Goal: Task Accomplishment & Management: Manage account settings

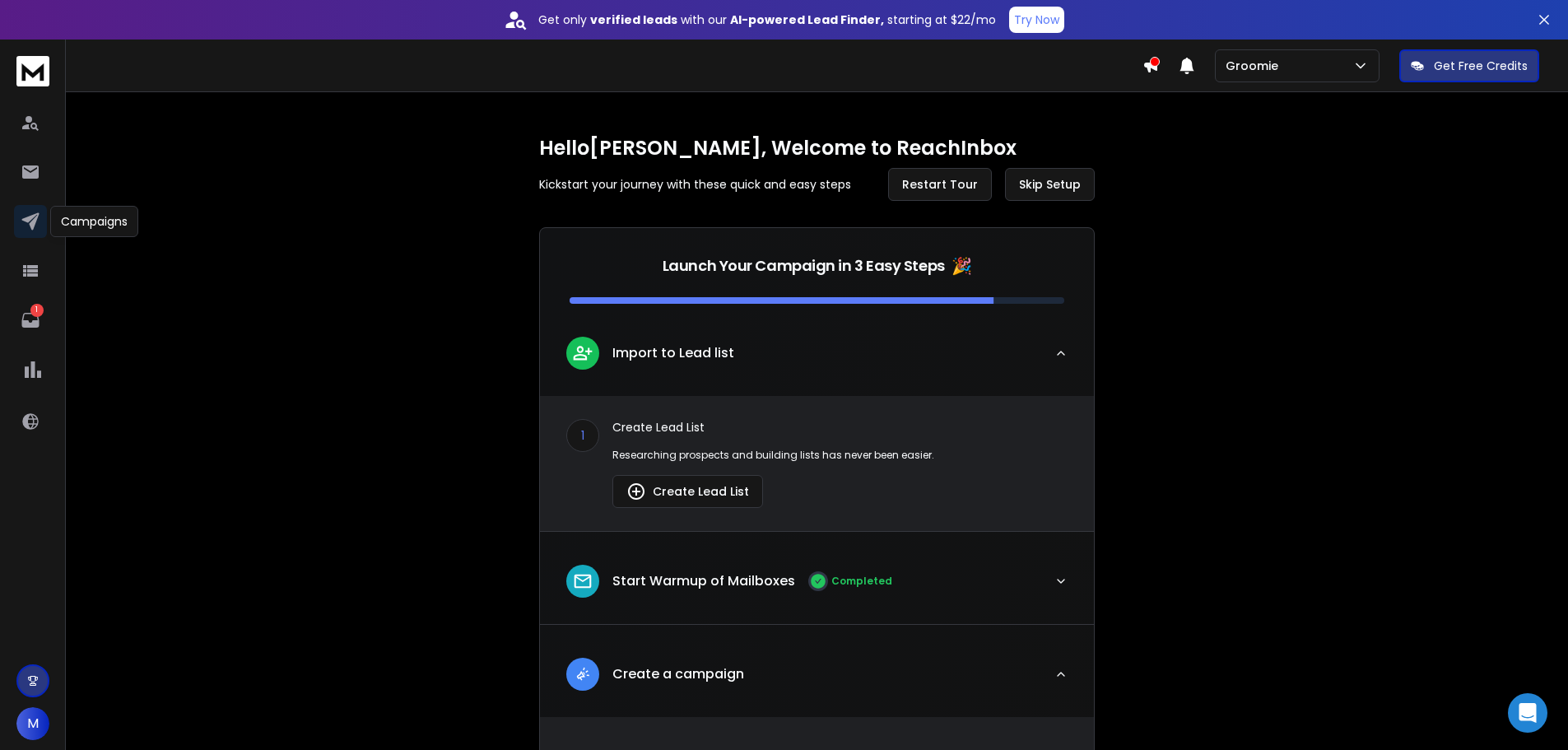
click at [41, 222] on link at bounding box center [31, 221] width 33 height 33
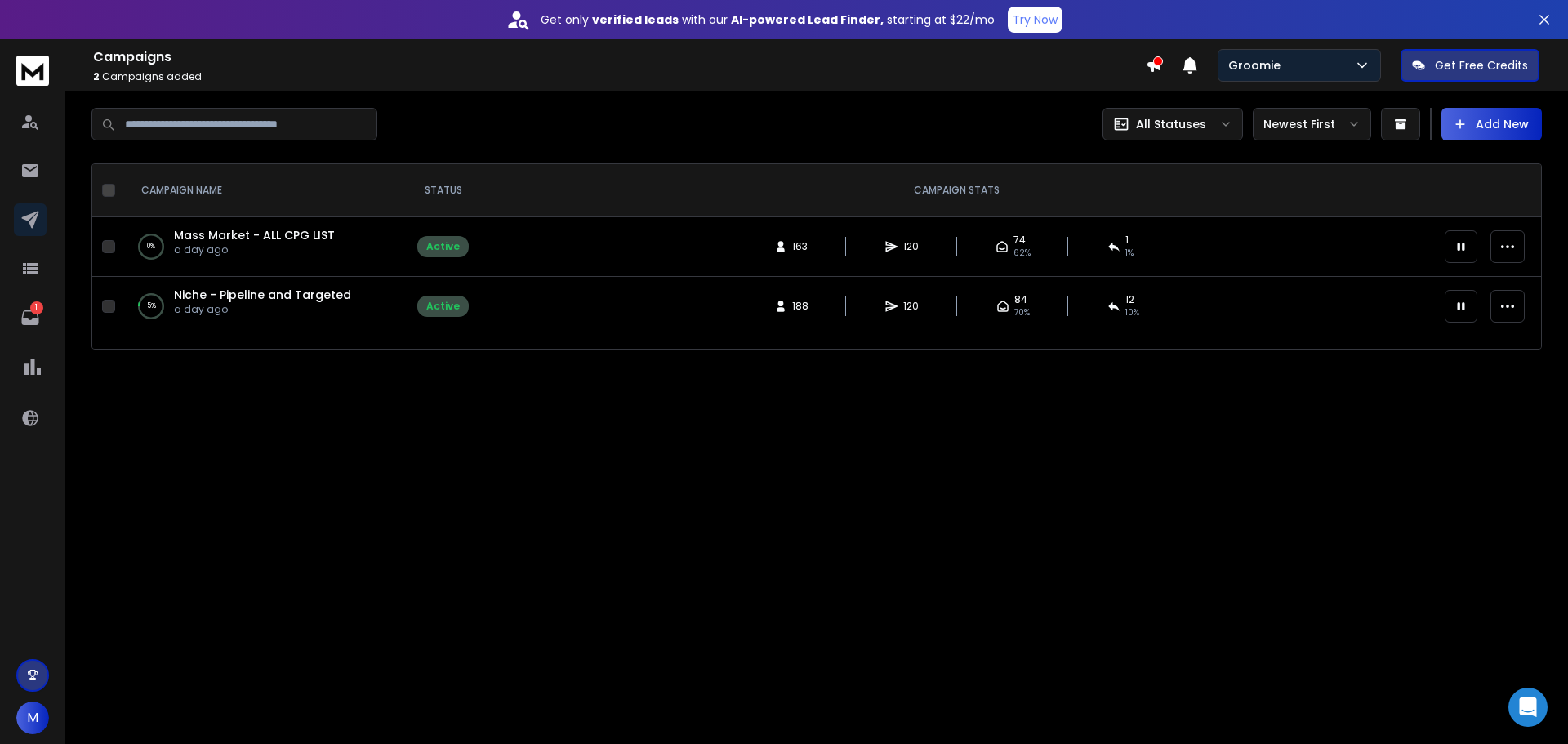
click at [1282, 51] on button "Groomie" at bounding box center [1300, 65] width 164 height 33
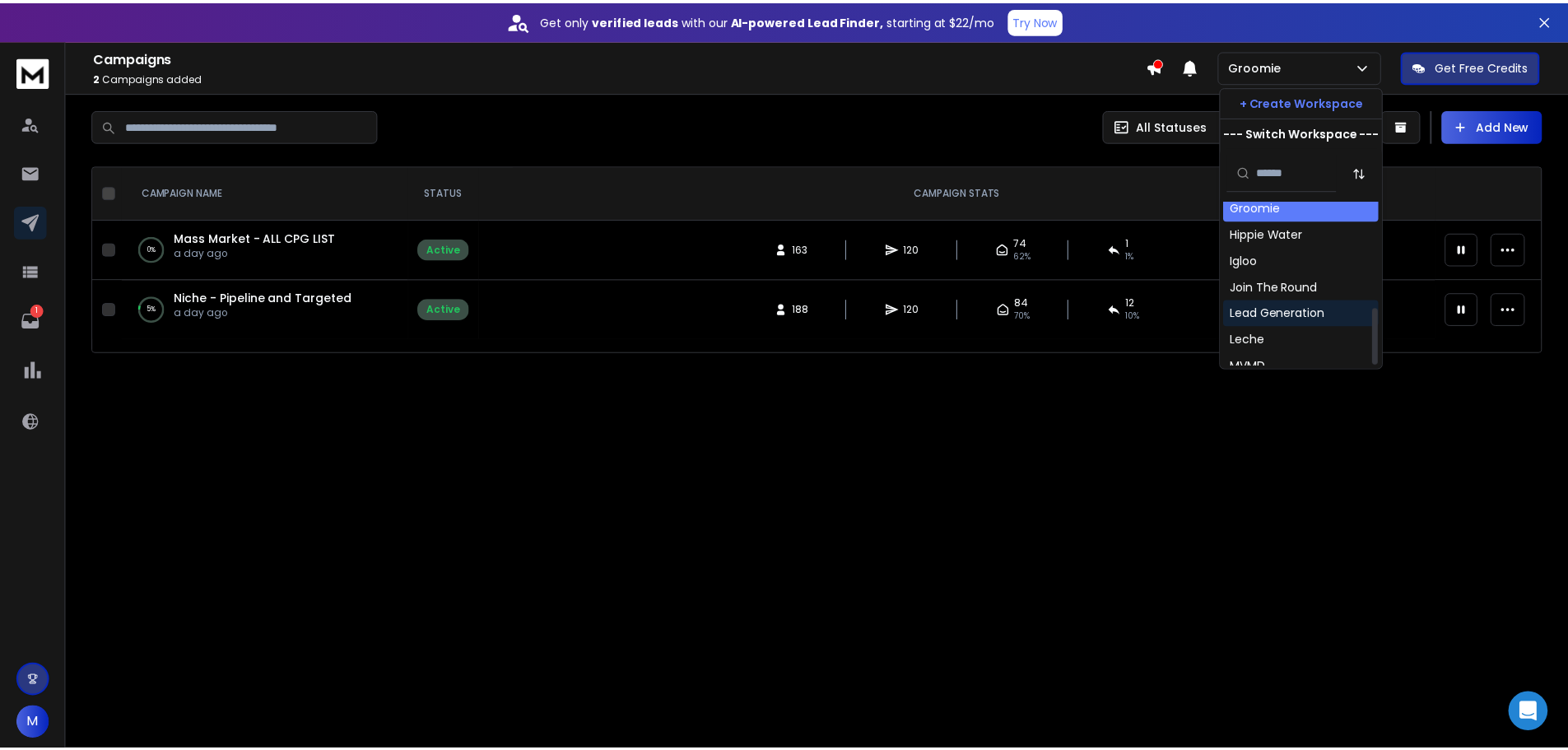
scroll to position [309, 0]
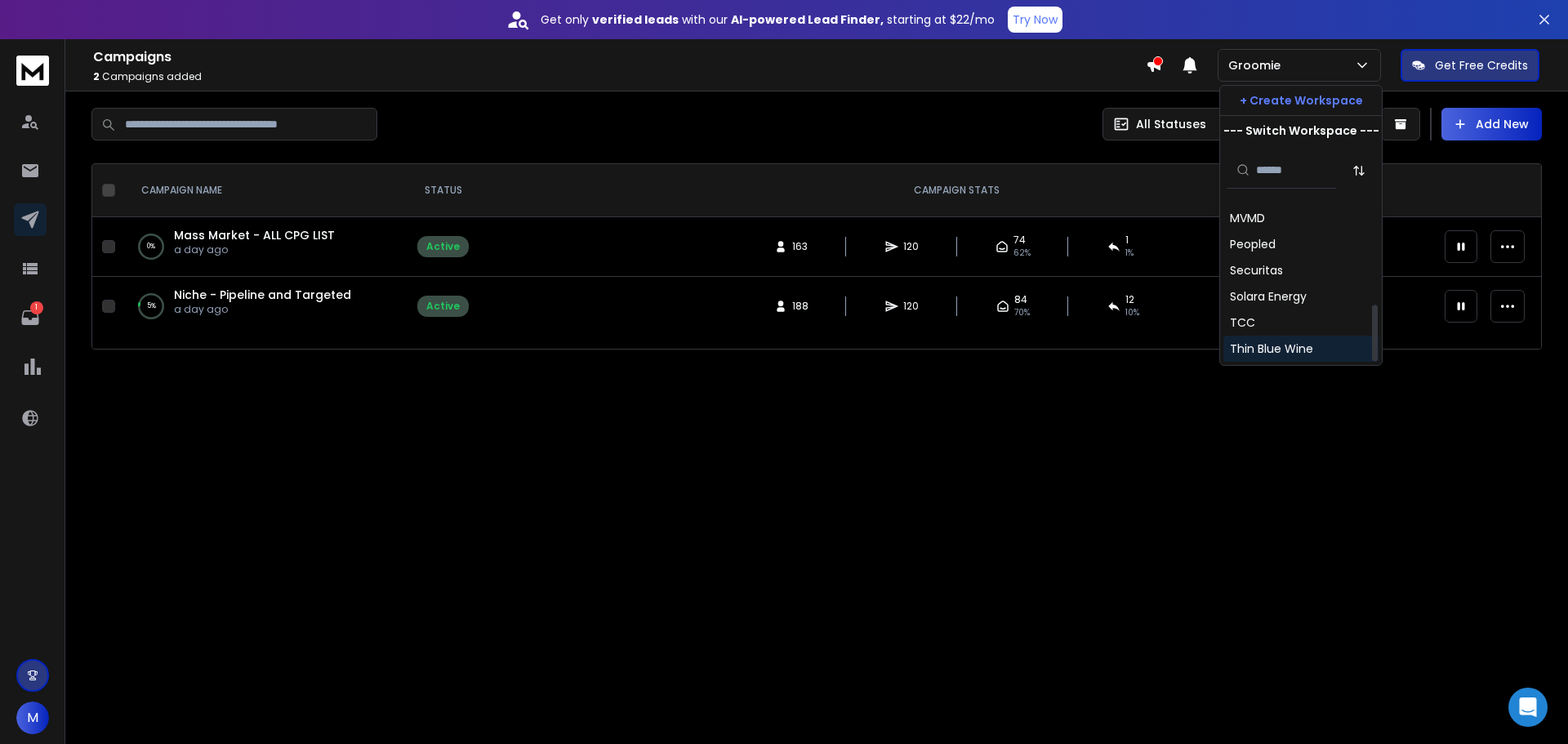
click at [1010, 434] on div "Get only verified leads with our AI-powered Lead Finder, starting at $22/mo Try…" at bounding box center [784, 372] width 1568 height 744
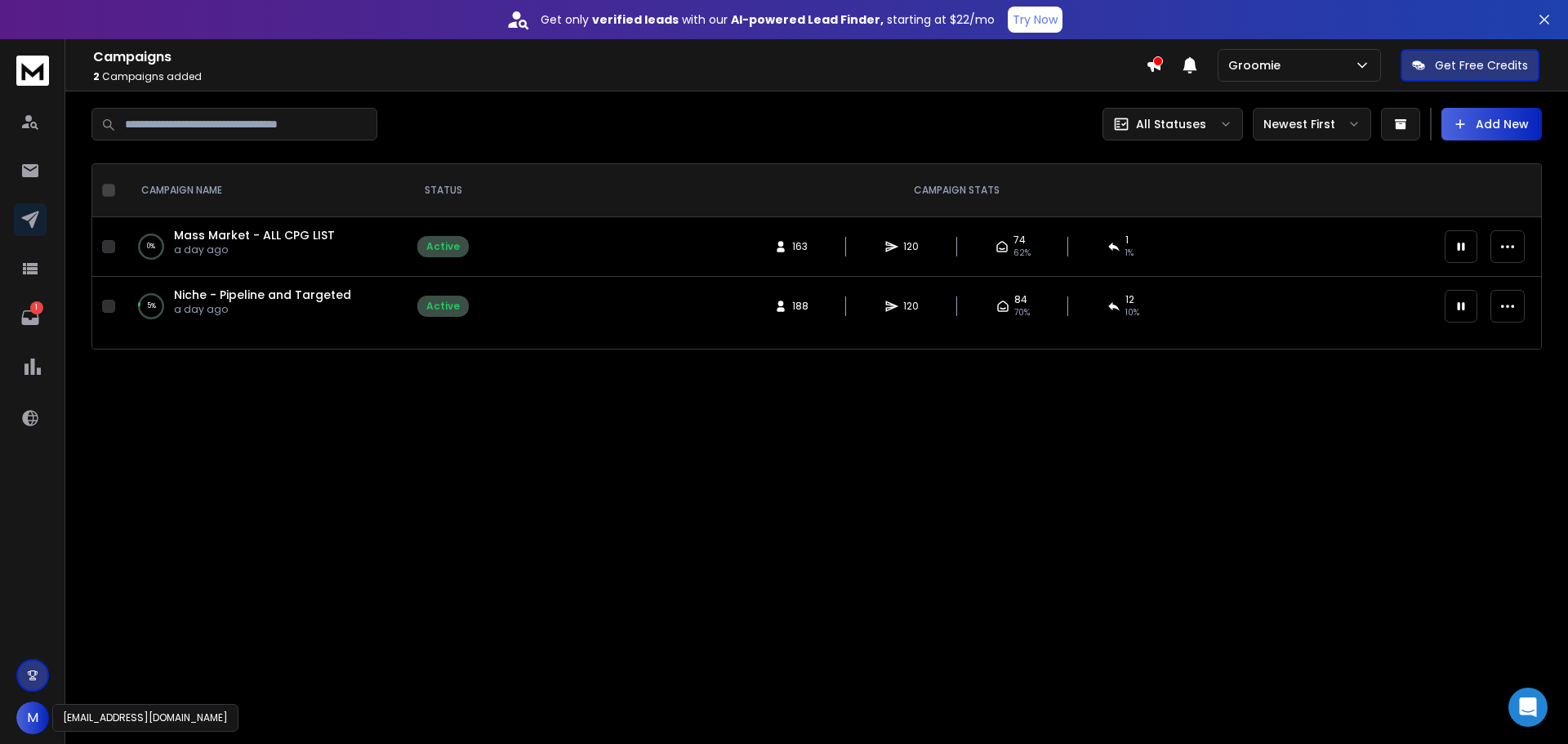
click at [39, 710] on span "M" at bounding box center [33, 717] width 33 height 33
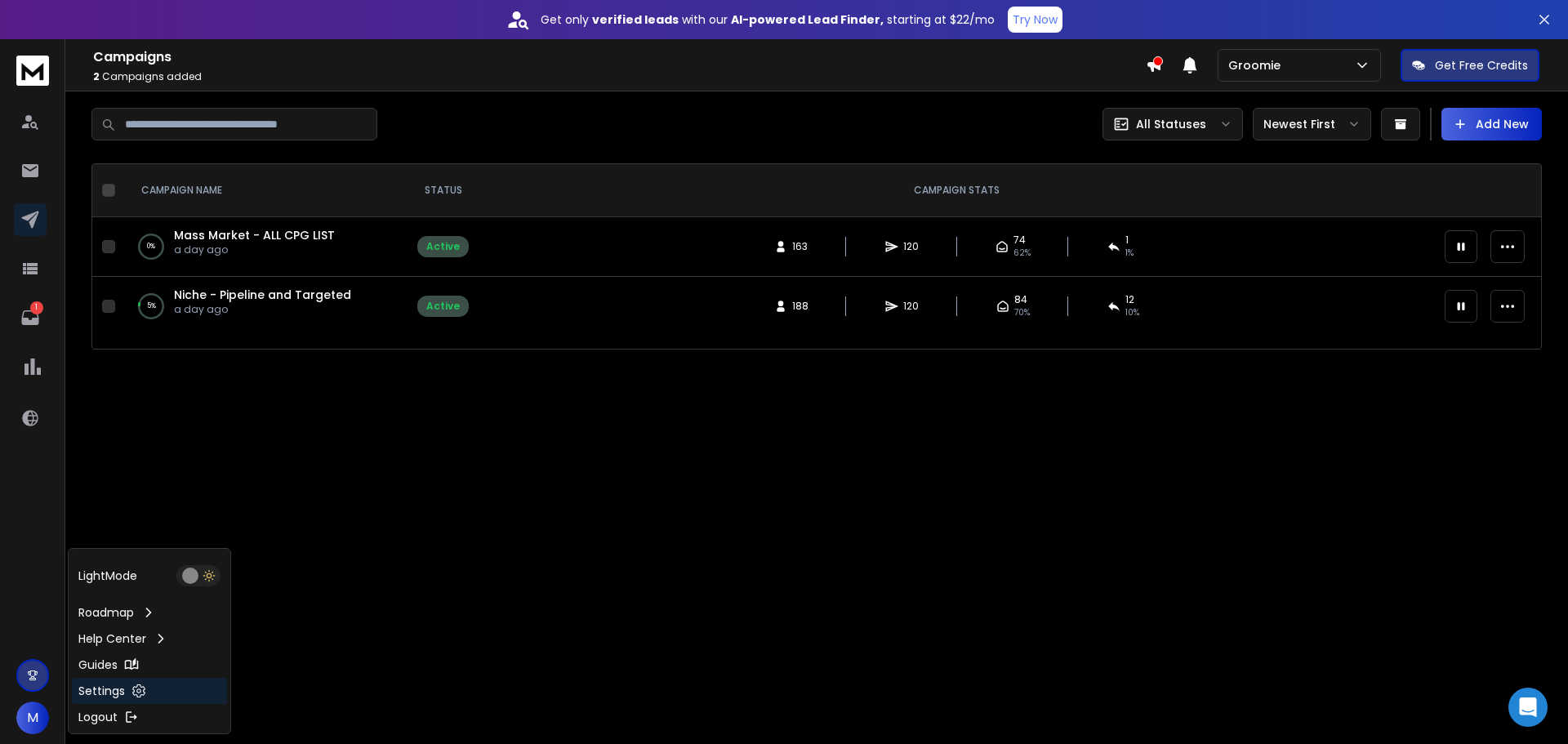
click at [133, 694] on icon at bounding box center [139, 690] width 12 height 12
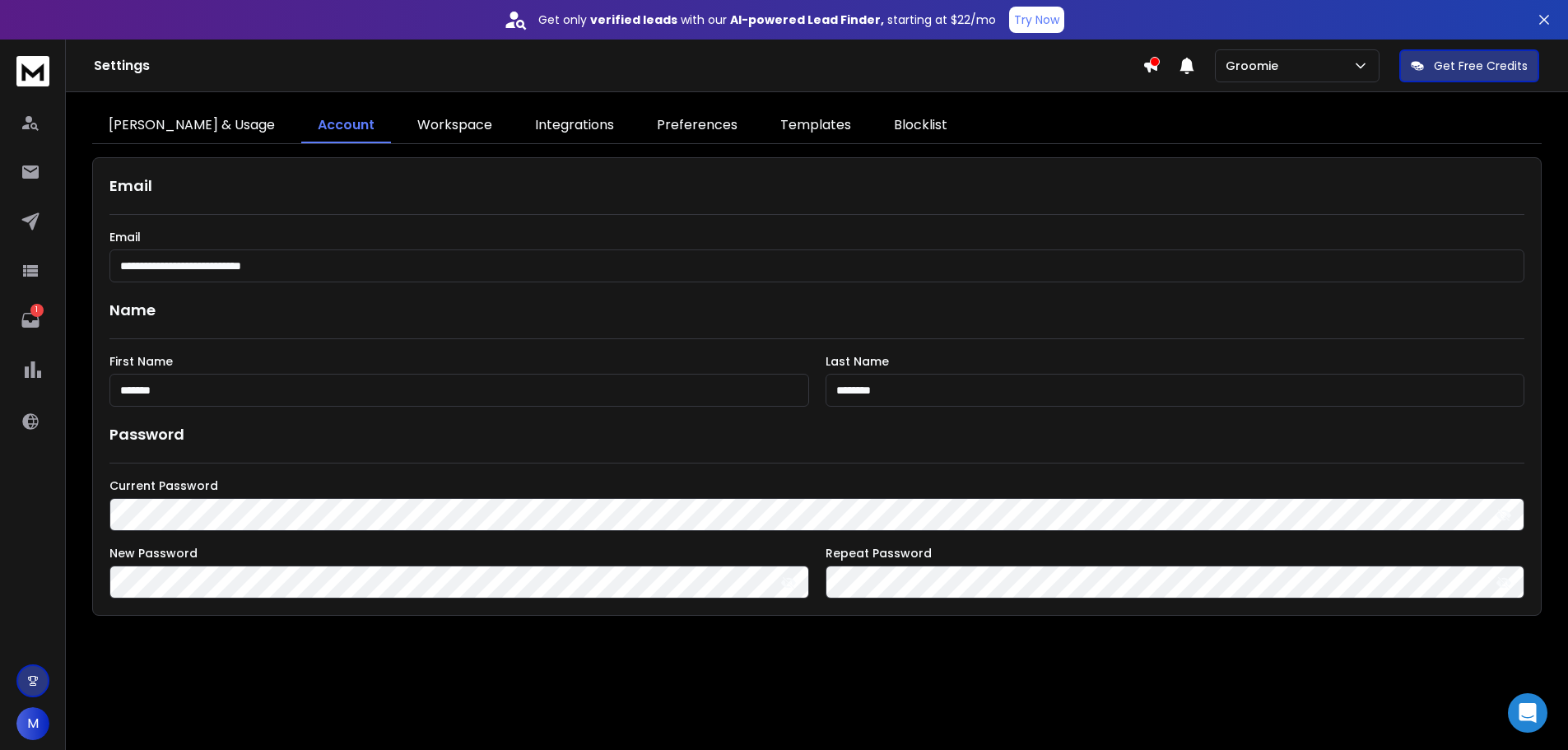
click at [117, 122] on link "[PERSON_NAME] & Usage" at bounding box center [192, 125] width 199 height 34
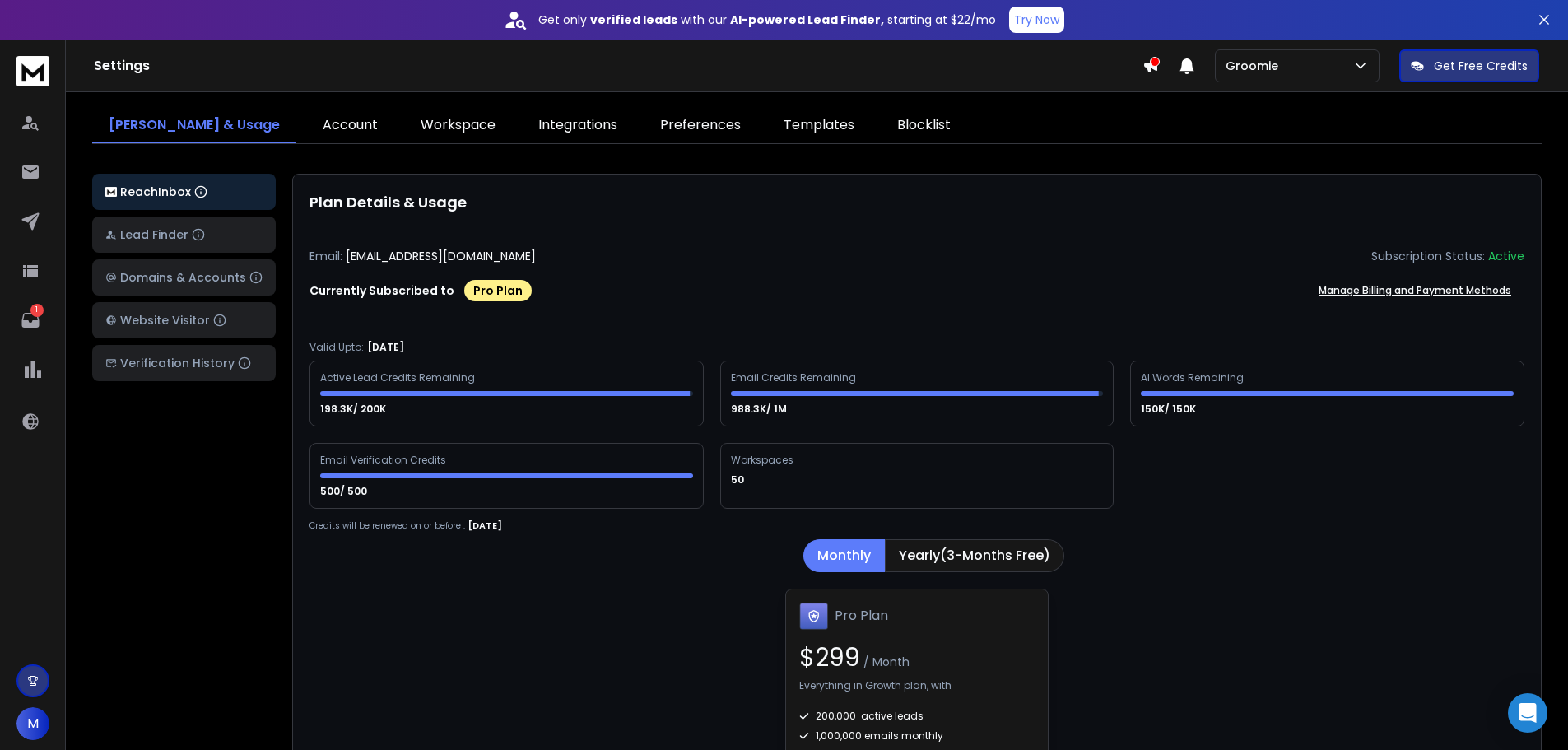
click at [307, 121] on link "Account" at bounding box center [350, 125] width 88 height 34
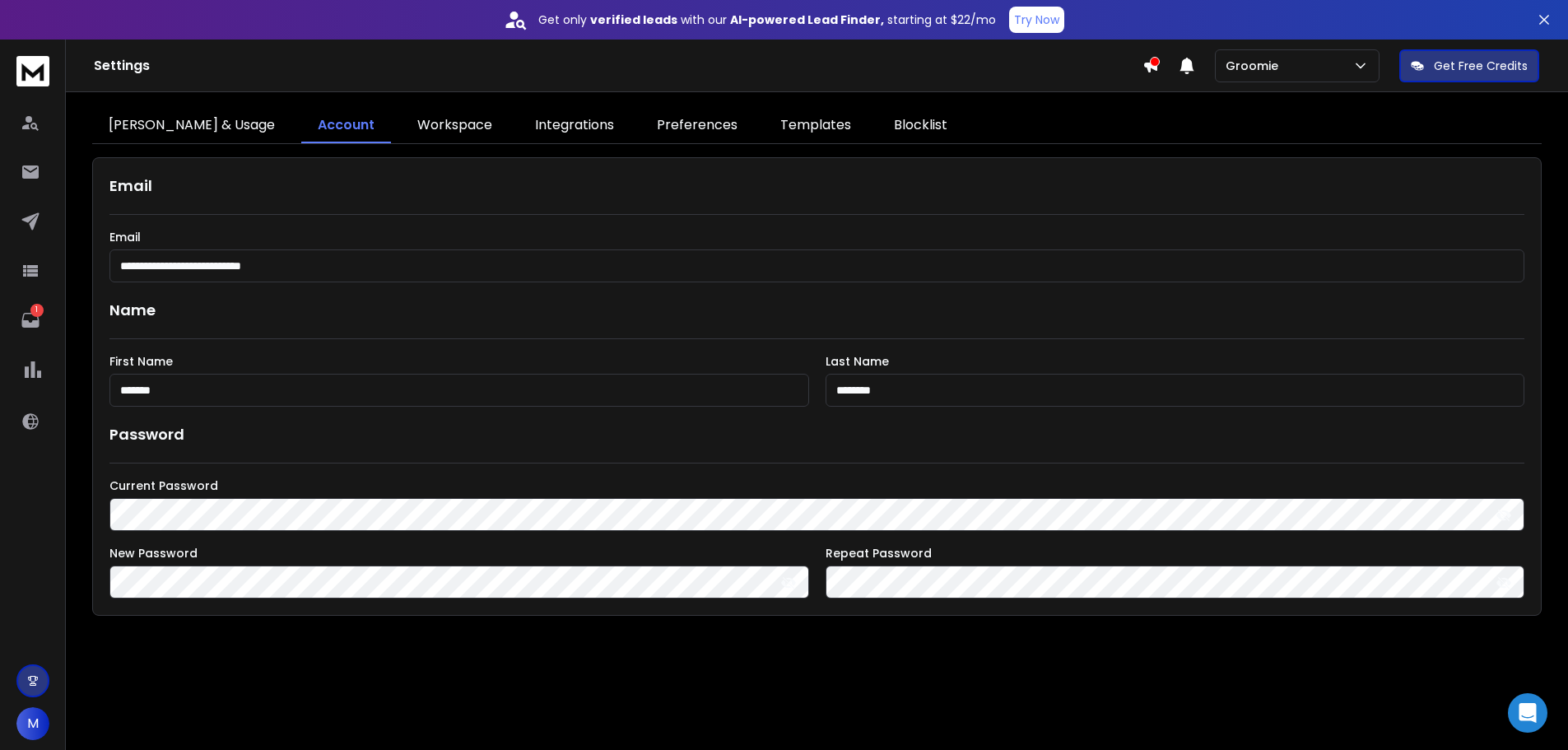
click at [406, 121] on link "Workspace" at bounding box center [455, 125] width 107 height 34
